Goal: Task Accomplishment & Management: Manage account settings

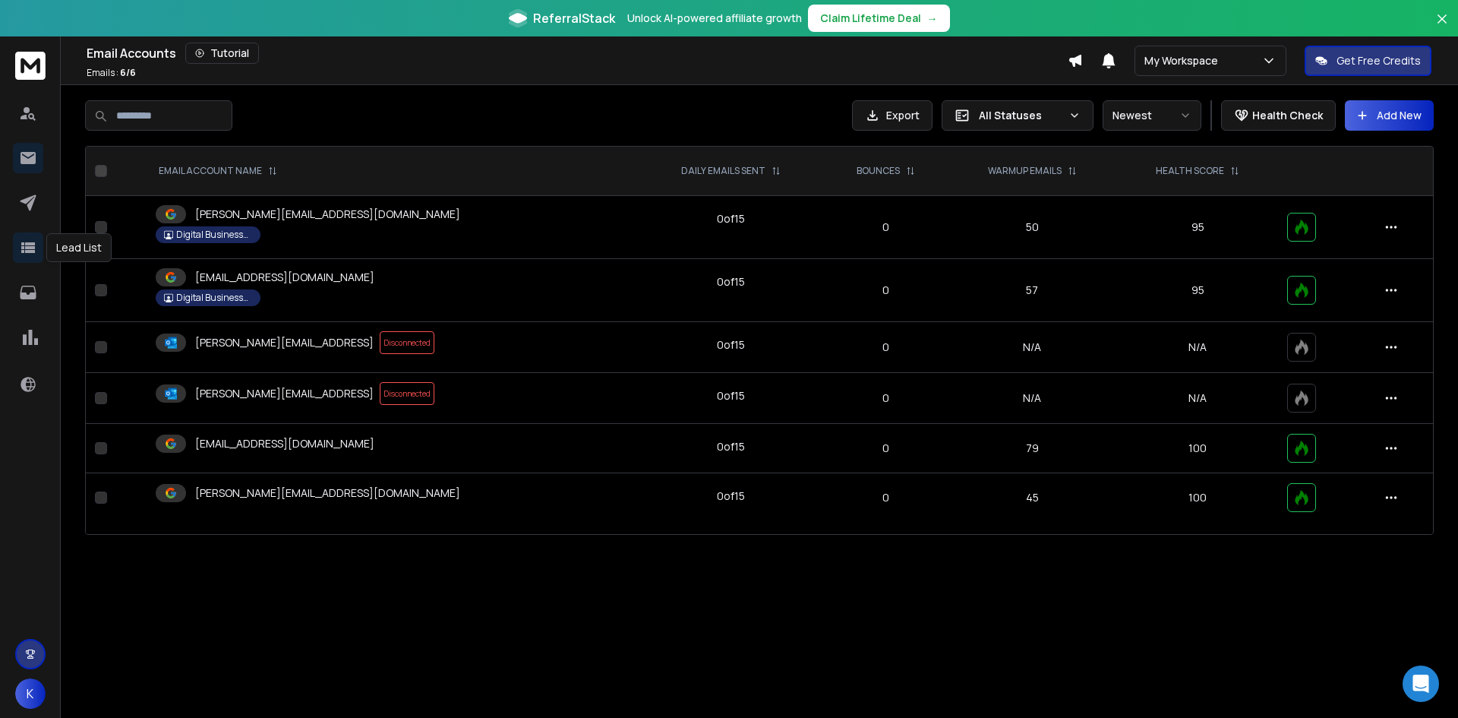
click at [26, 250] on icon at bounding box center [28, 247] width 14 height 11
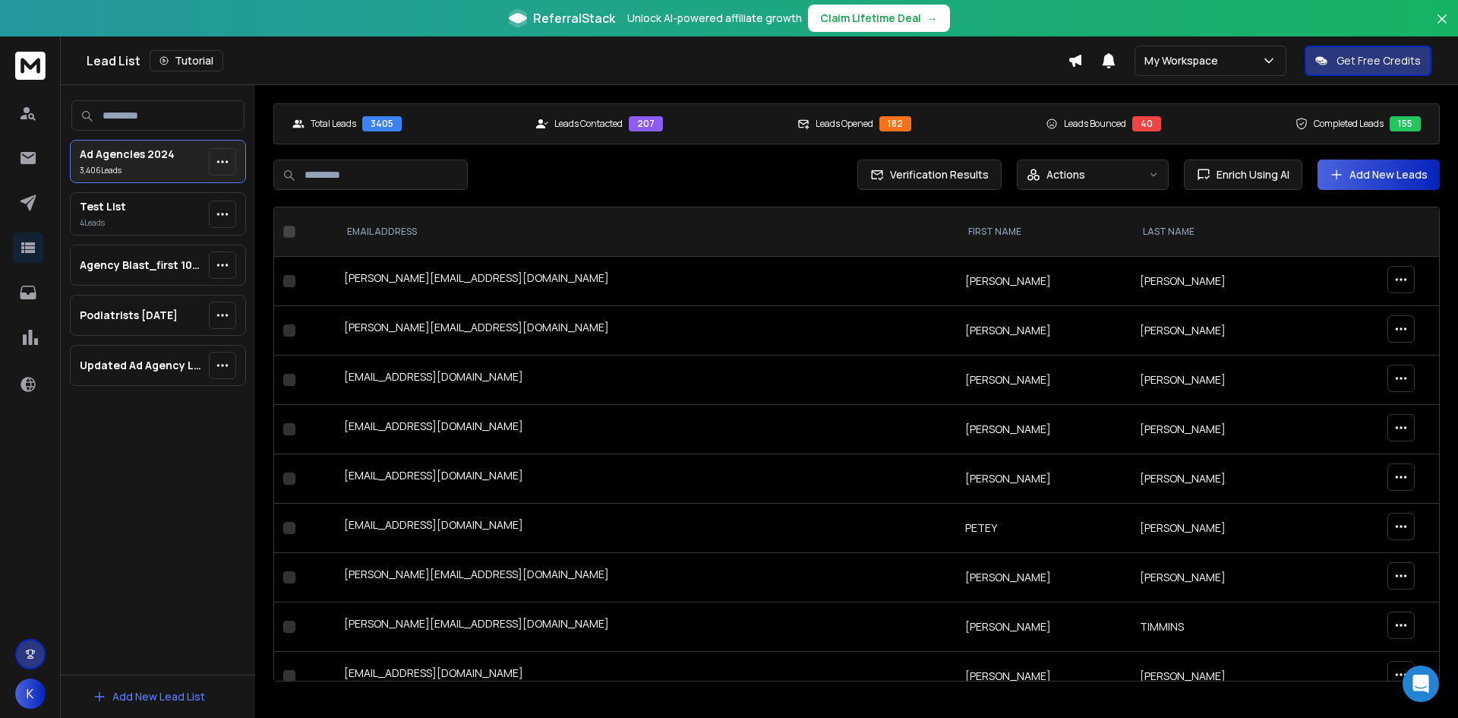
click at [105, 318] on p "Podiatrists [DATE]" at bounding box center [129, 315] width 98 height 15
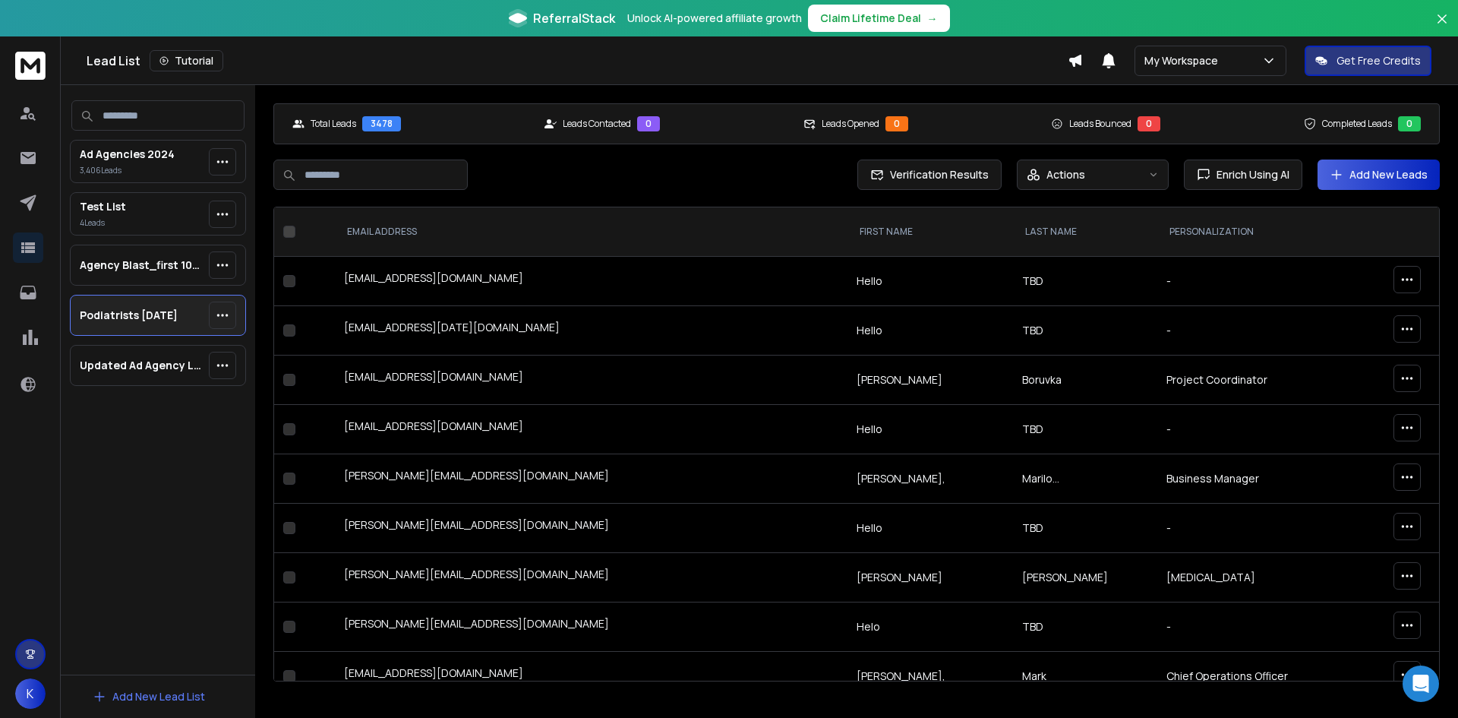
click at [131, 210] on div "Test List 4 Lead s" at bounding box center [158, 213] width 176 height 43
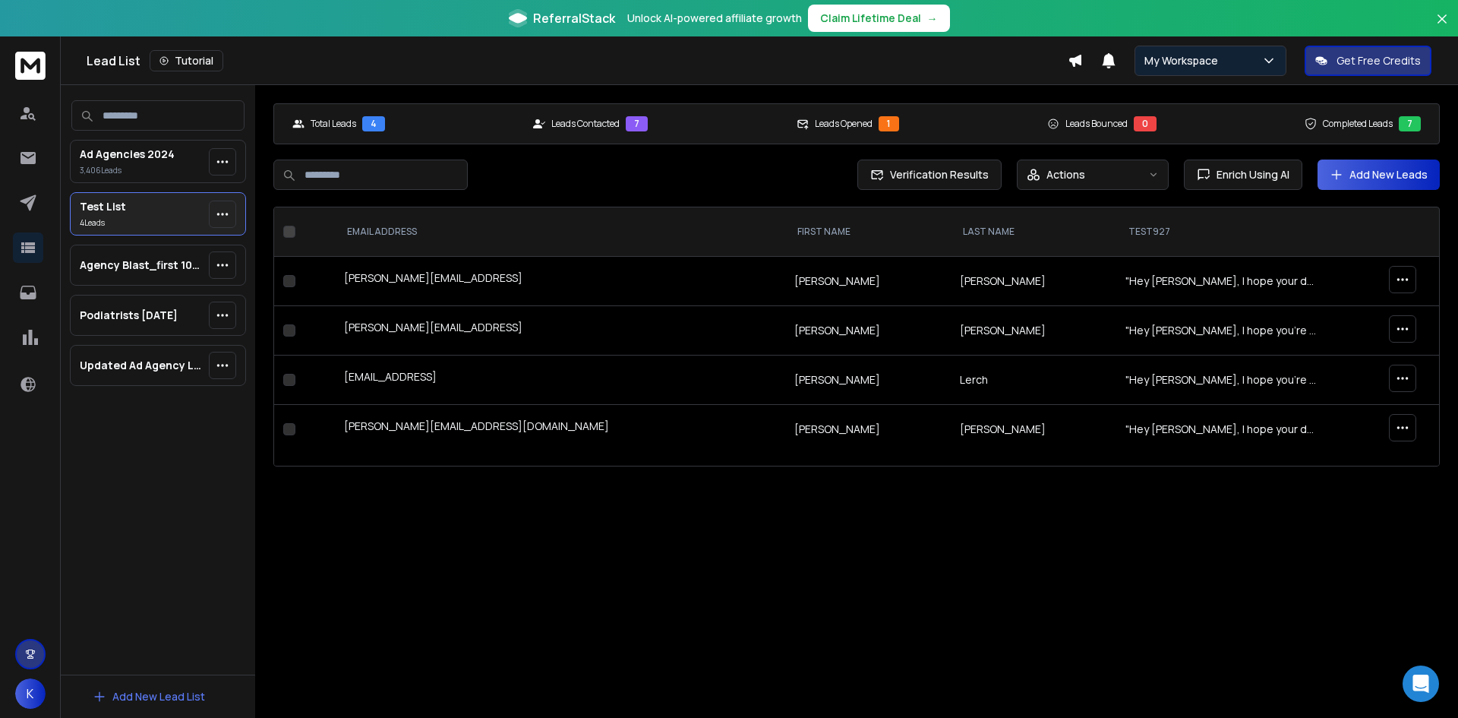
click at [1258, 65] on div "My Workspace" at bounding box center [1210, 60] width 132 height 15
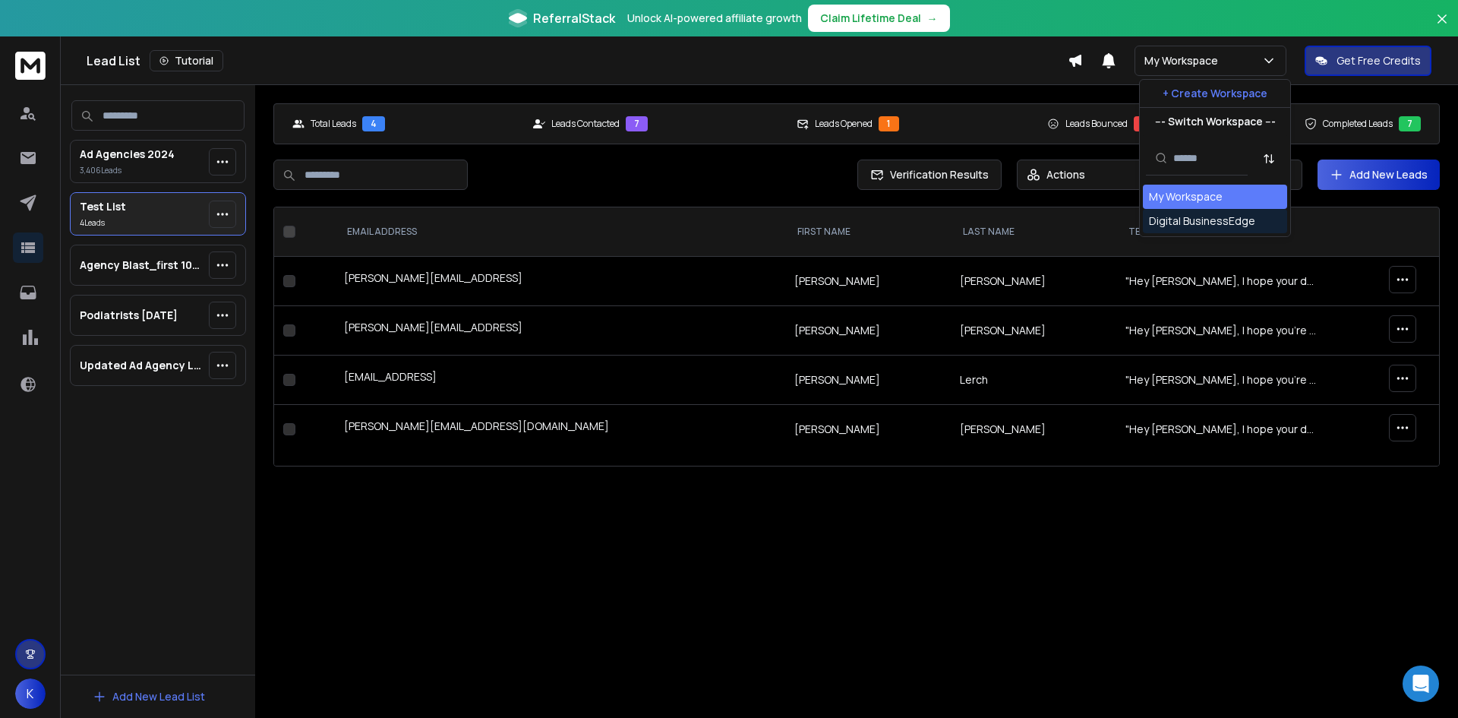
click at [1195, 219] on div "Digital BusinessEdge" at bounding box center [1202, 220] width 106 height 15
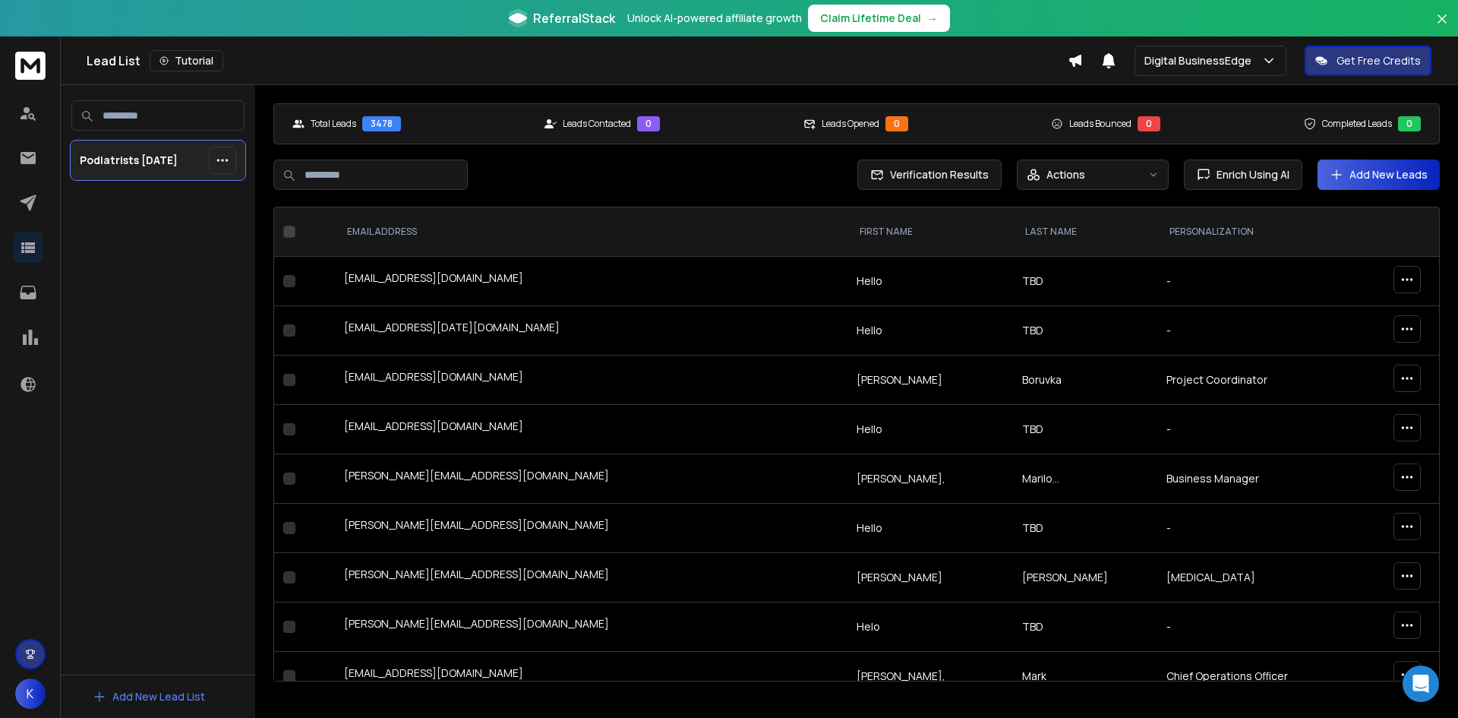
click at [177, 163] on p "Podiatrists [DATE]" at bounding box center [129, 160] width 98 height 15
click at [173, 155] on p "Podiatrists [DATE]" at bounding box center [129, 160] width 98 height 15
click at [187, 169] on div "Podiatrists [DATE]" at bounding box center [158, 160] width 176 height 41
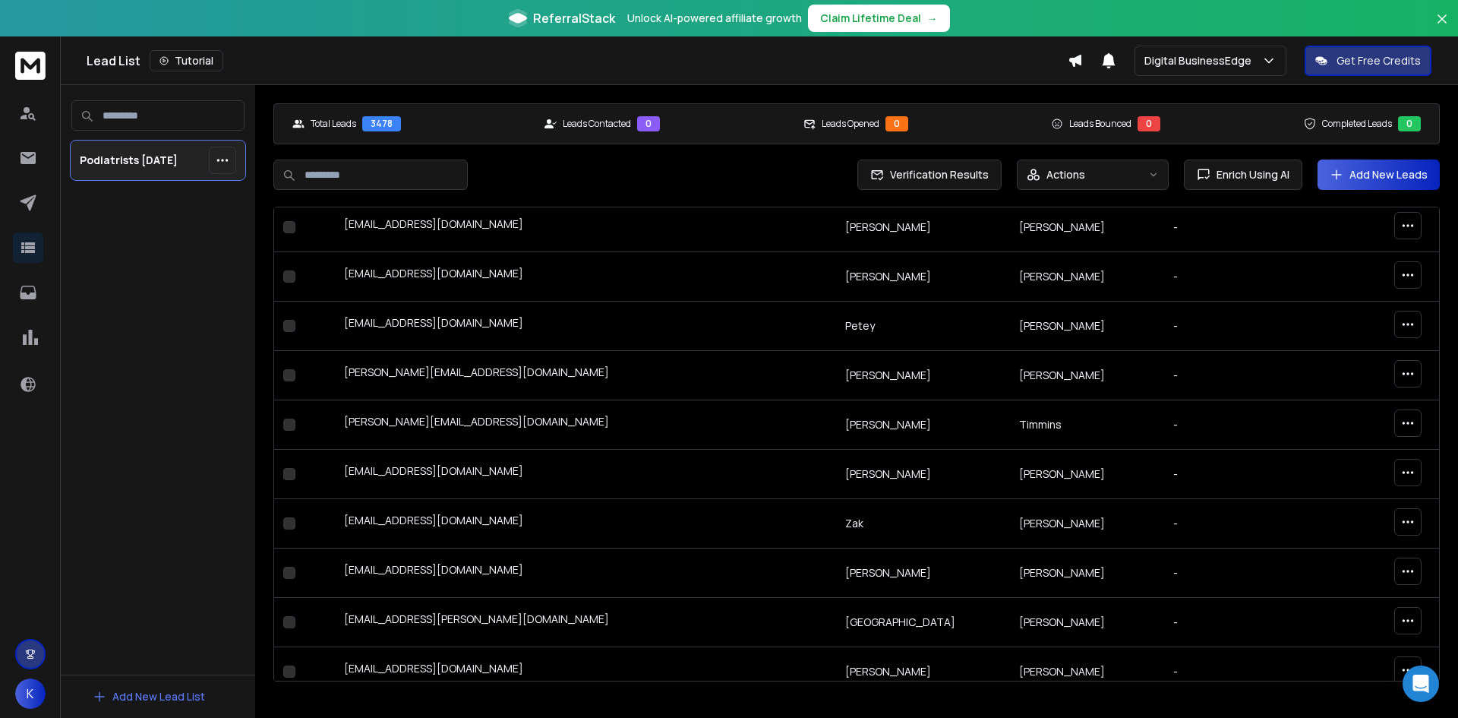
scroll to position [4144, 0]
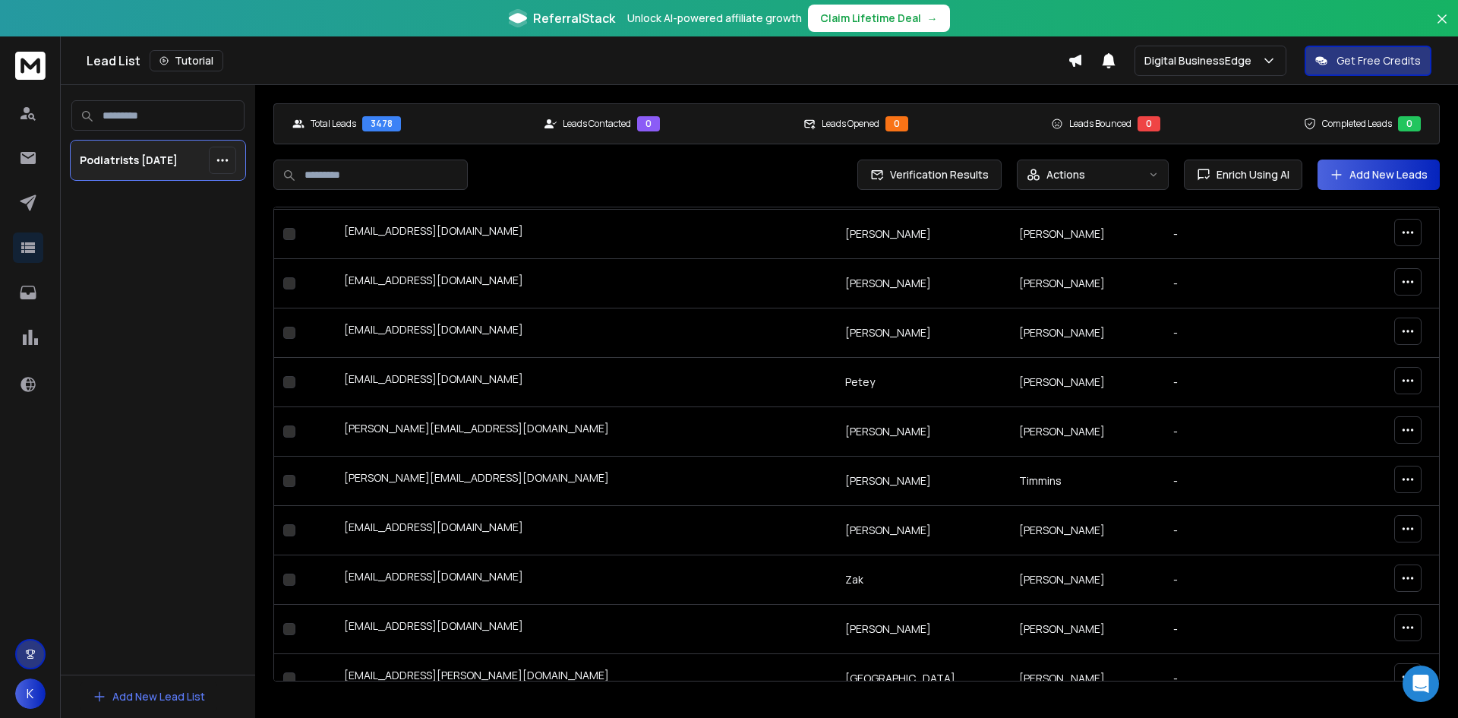
click at [182, 694] on button "Add New Lead List" at bounding box center [148, 696] width 137 height 30
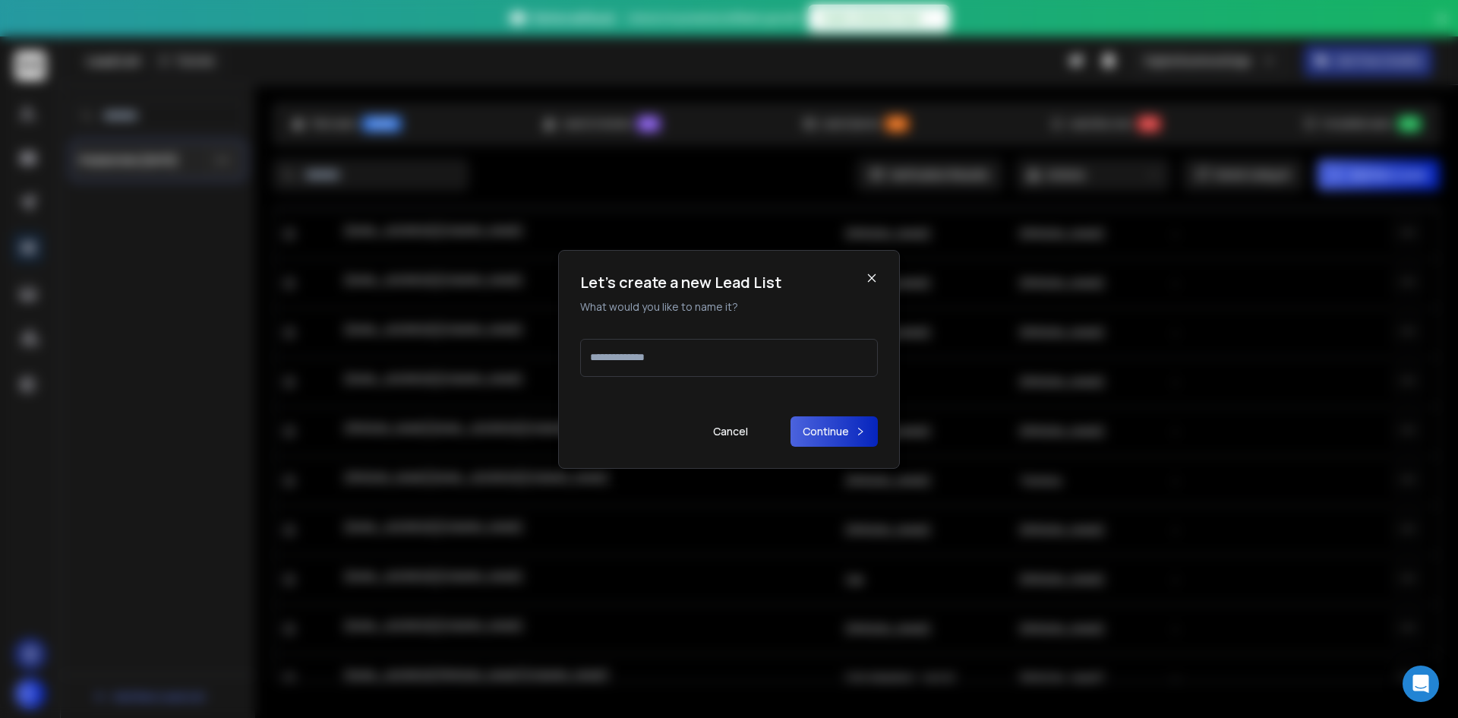
click at [622, 363] on input at bounding box center [729, 358] width 298 height 38
type input "**********"
click at [863, 275] on div "Let's create a new Lead List What would you like to name it?" at bounding box center [729, 293] width 298 height 43
click at [866, 276] on icon at bounding box center [872, 278] width 12 height 12
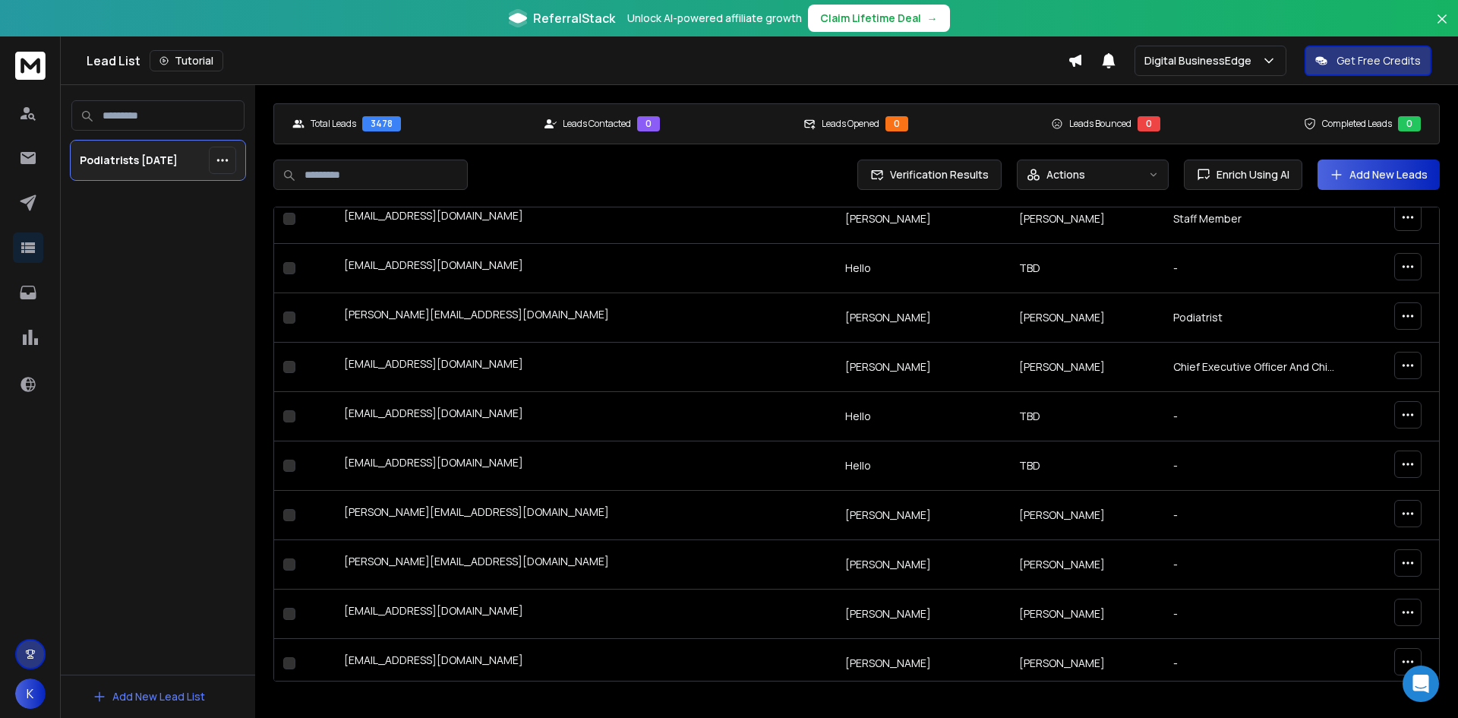
scroll to position [3536, 0]
